Goal: Find contact information: Find contact information

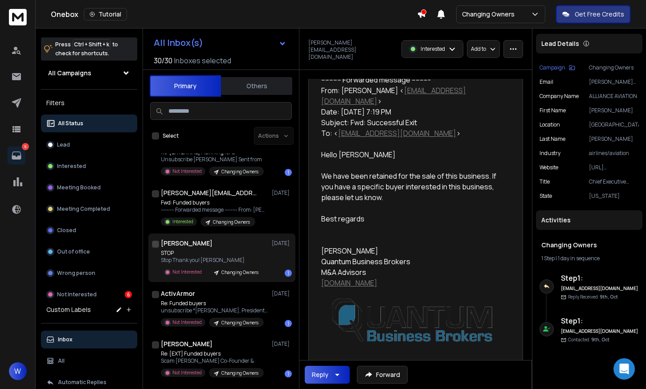
scroll to position [129, 0]
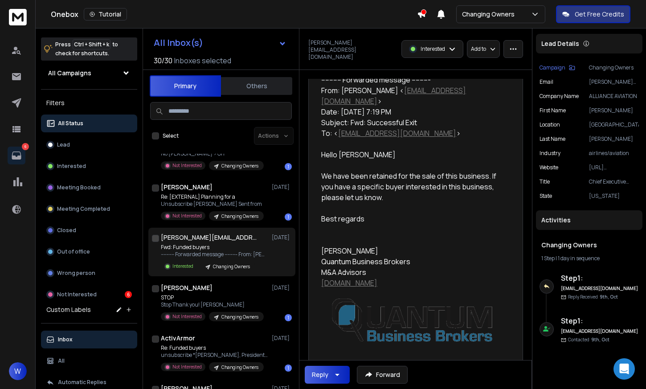
click at [205, 252] on p "---------- Forwarded message --------- From: [PERSON_NAME]" at bounding box center [214, 254] width 107 height 7
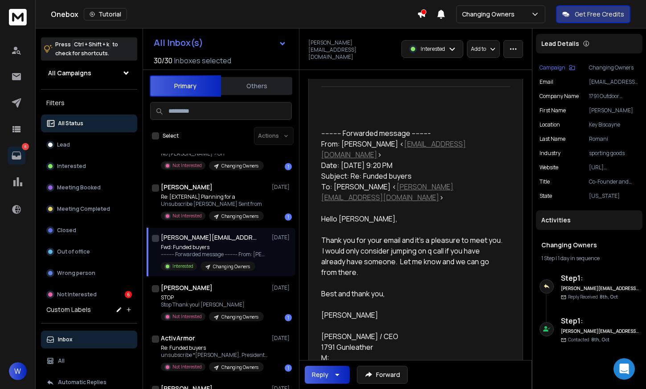
scroll to position [134, 0]
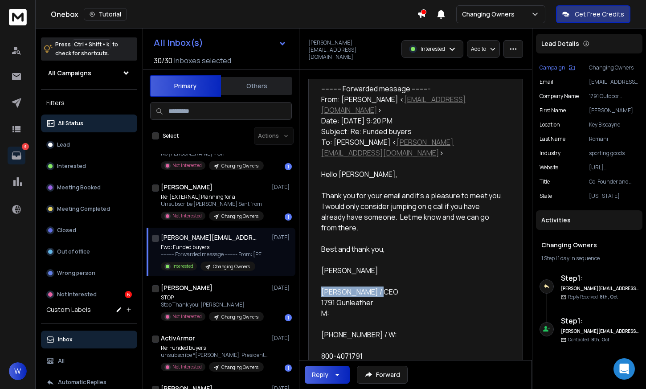
drag, startPoint x: 379, startPoint y: 257, endPoint x: 320, endPoint y: 255, distance: 58.8
click at [320, 255] on div "Fwd: Funded buyers [DATE] : 03:50 pm Reply Forward from: [PERSON_NAME] <[PERSON…" at bounding box center [415, 334] width 215 height 735
copy div "[PERSON_NAME][DEMOGRAPHIC_DATA]"
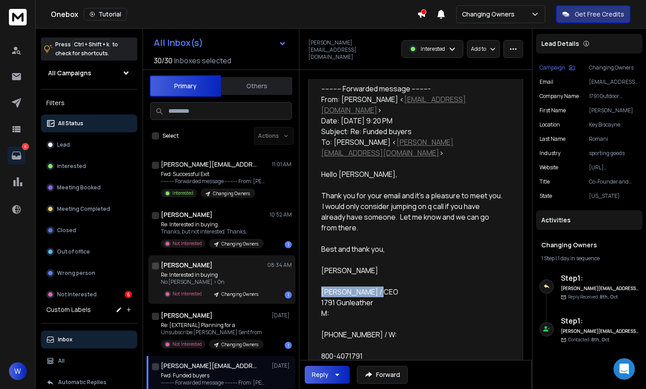
scroll to position [0, 0]
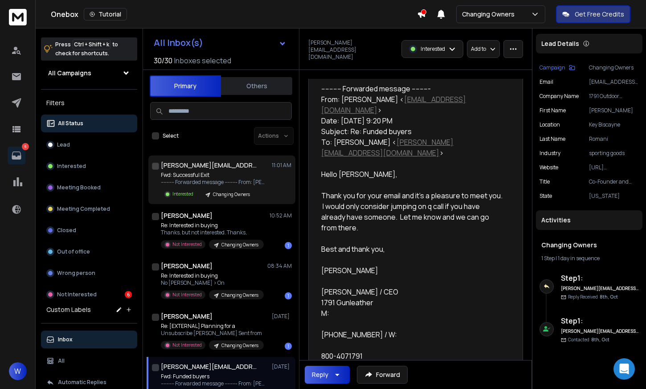
click at [228, 175] on p "Fwd: Successful Exit" at bounding box center [214, 174] width 107 height 7
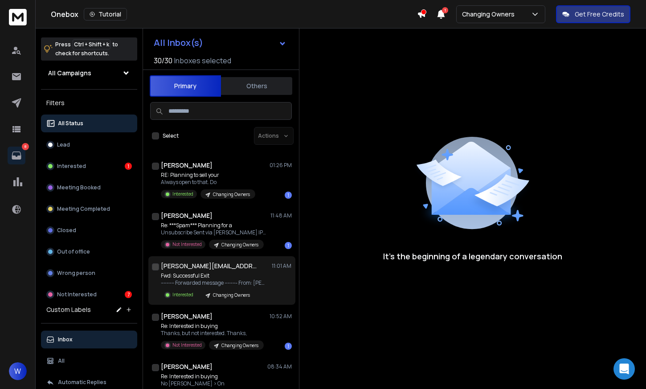
click at [230, 274] on p "Fwd: Successful Exit" at bounding box center [214, 275] width 107 height 7
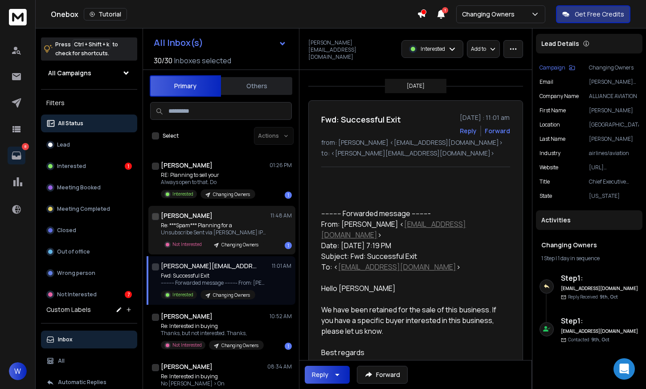
click at [223, 228] on p "Re: ***Spam*** Planning for a" at bounding box center [214, 225] width 107 height 7
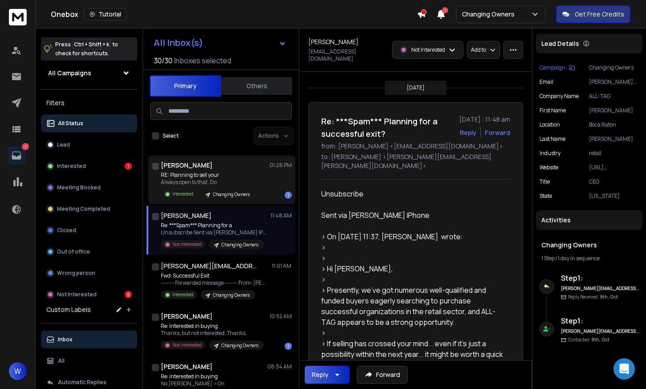
click at [216, 178] on p "RE: Planning to sell your" at bounding box center [208, 174] width 94 height 7
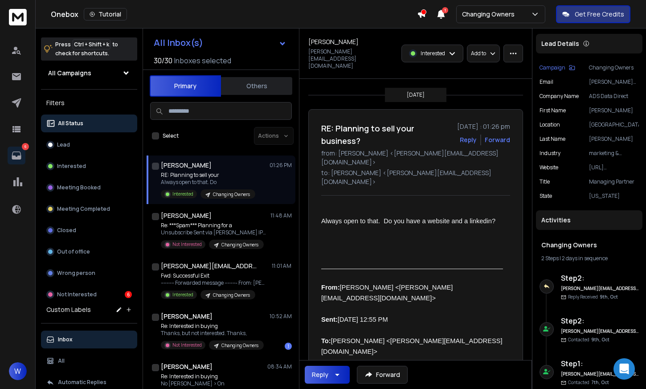
click at [230, 181] on p "Always open to that. Do" at bounding box center [208, 182] width 94 height 7
drag, startPoint x: 585, startPoint y: 95, endPoint x: 625, endPoint y: 96, distance: 40.5
click at [625, 96] on div "Company Name ADS Data Direct" at bounding box center [588, 96] width 99 height 7
copy p "ADS Data Direct"
drag, startPoint x: 584, startPoint y: 167, endPoint x: 642, endPoint y: 172, distance: 58.1
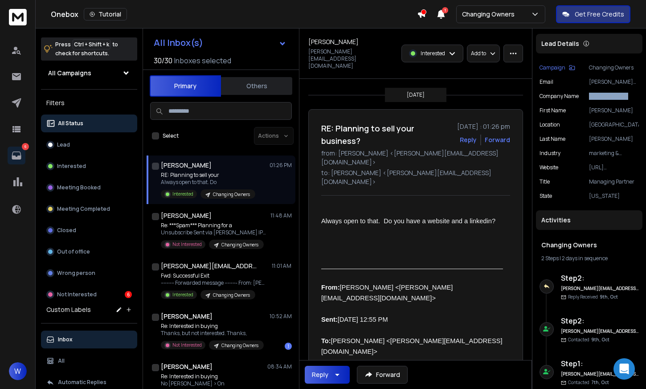
click at [642, 172] on div "Lead Details Campaign Changing Owners Email eric@adsdatadirect.com Company Name…" at bounding box center [589, 223] width 114 height 389
click at [608, 167] on p "https://adsdatadirect.com" at bounding box center [614, 167] width 50 height 7
drag, startPoint x: 445, startPoint y: 139, endPoint x: 376, endPoint y: 140, distance: 68.6
click at [376, 149] on p "from: Eric Nelson <eric@adsdatadirect.com>" at bounding box center [415, 158] width 189 height 18
copy p "eric@adsdatadirect.com"
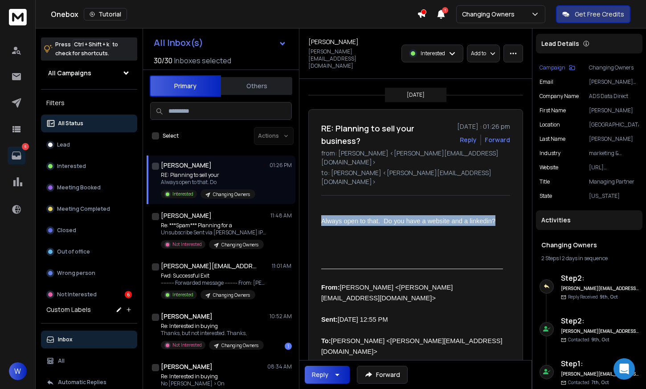
drag, startPoint x: 484, startPoint y: 187, endPoint x: 320, endPoint y: 191, distance: 164.4
copy span "Always open to that. Do you have a website and a linkedin?"
